Goal: Find specific page/section: Find specific page/section

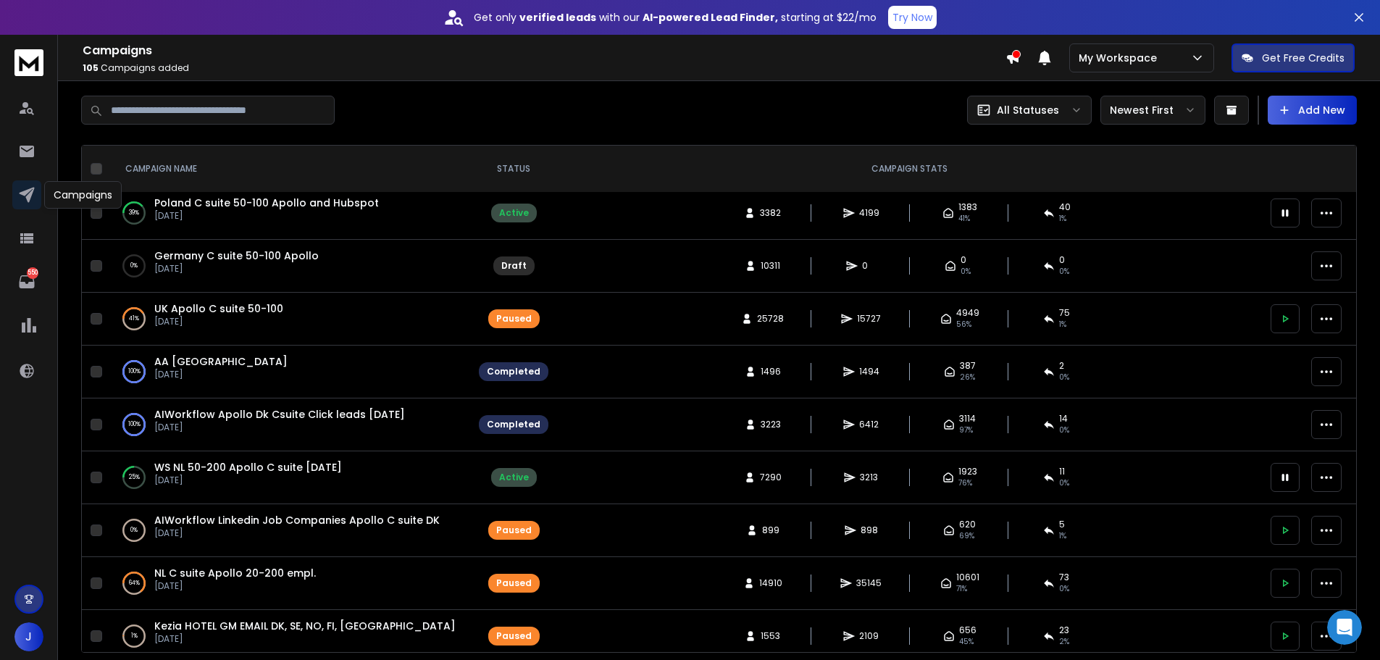
scroll to position [290, 0]
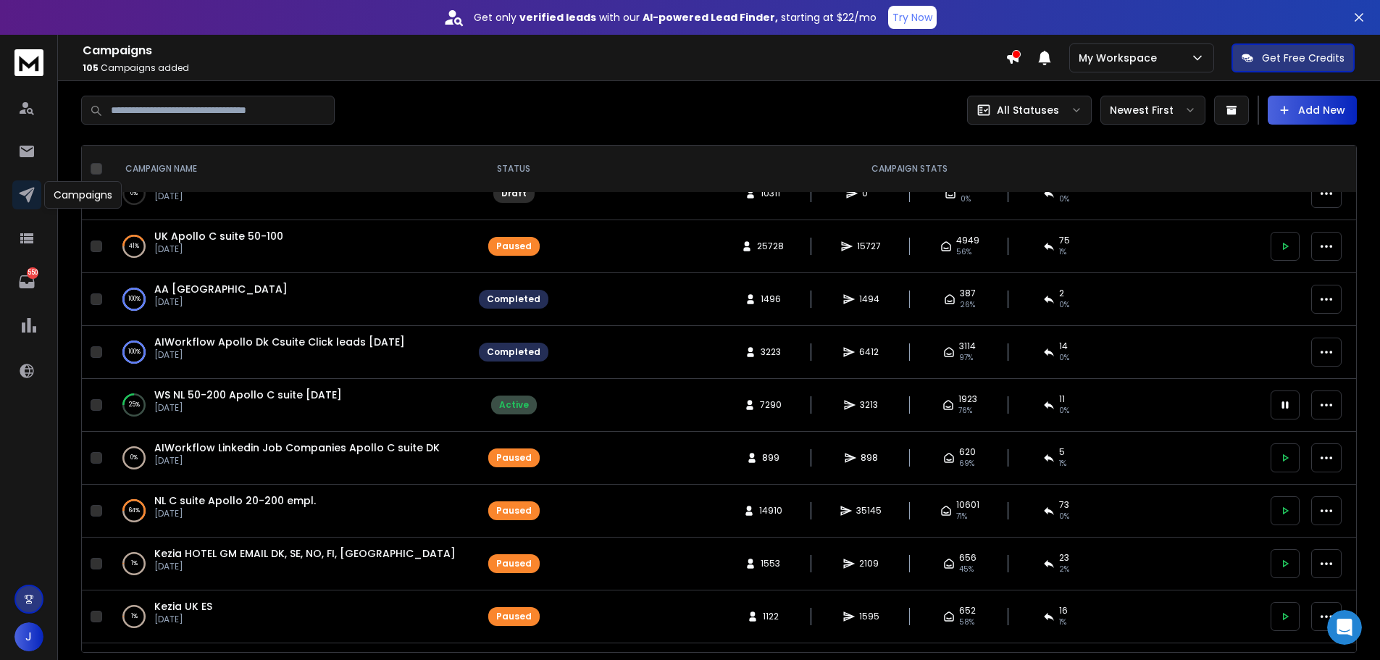
click at [307, 393] on span "WS NL 50-200 Apollo C suite [DATE]" at bounding box center [248, 394] width 188 height 14
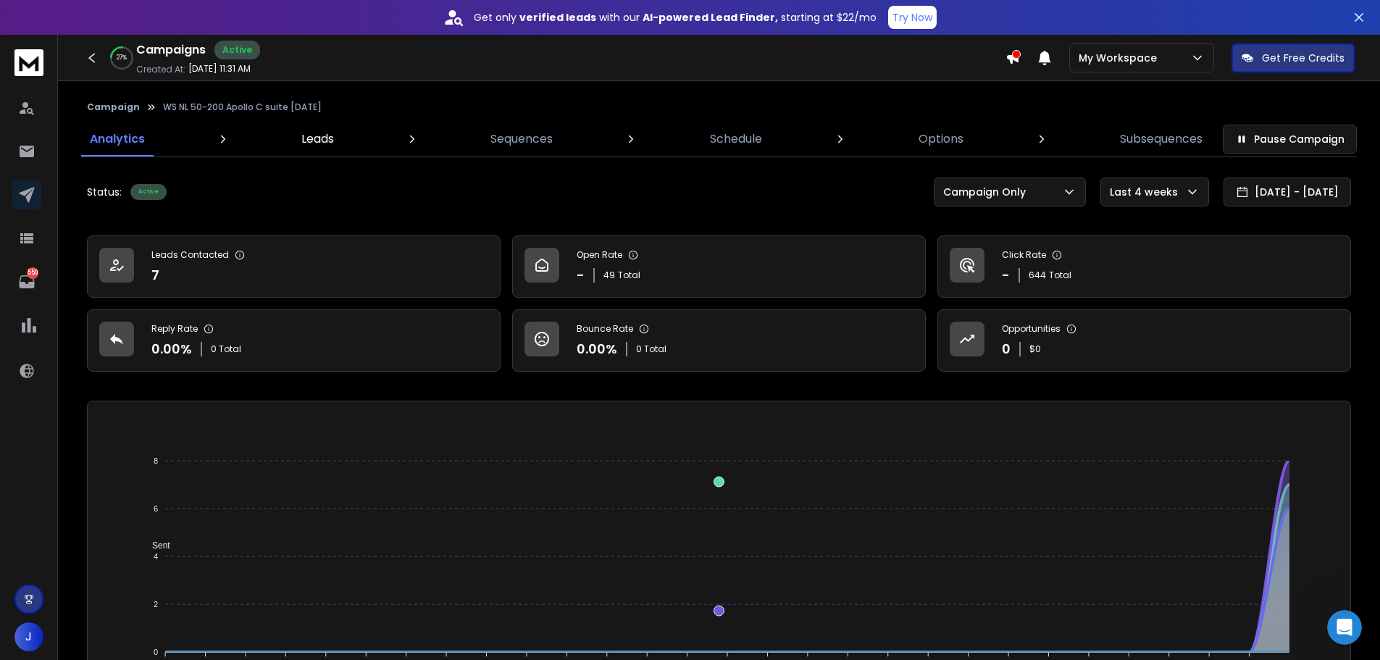
click at [319, 130] on link "Leads" at bounding box center [318, 139] width 50 height 35
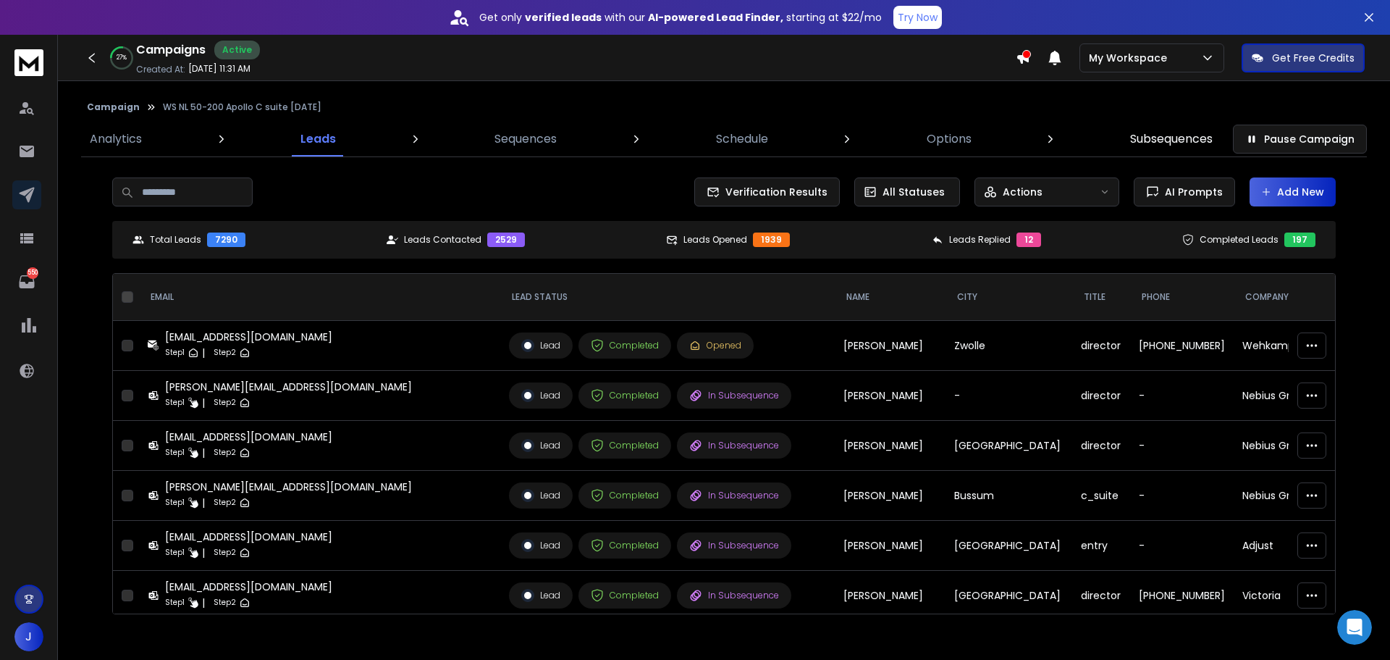
click at [1167, 140] on p "Subsequences" at bounding box center [1171, 138] width 83 height 17
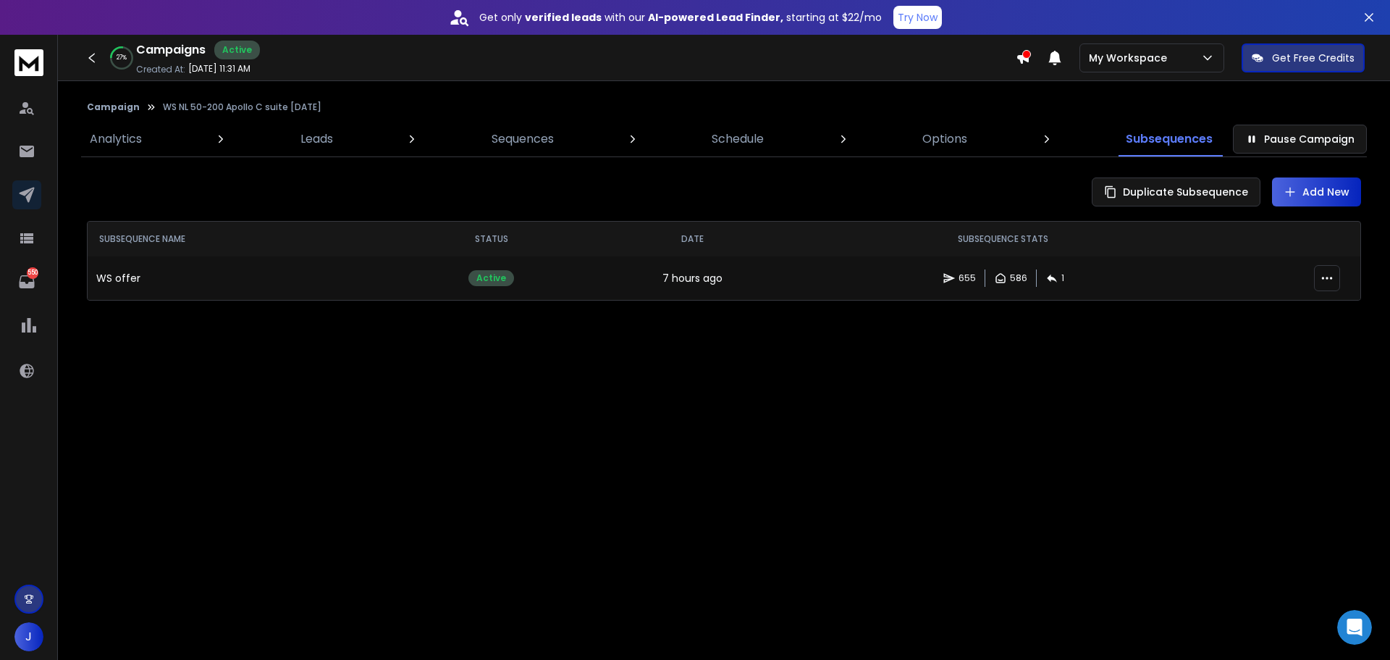
click at [105, 276] on td "WS offer" at bounding box center [245, 277] width 314 height 43
